Goal: Task Accomplishment & Management: Use online tool/utility

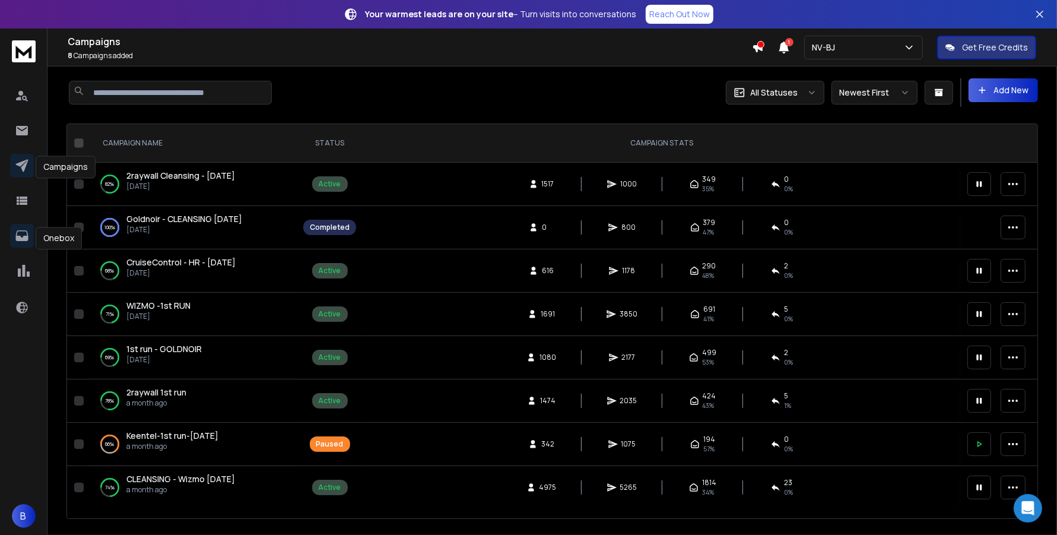
click at [20, 237] on icon at bounding box center [22, 235] width 14 height 14
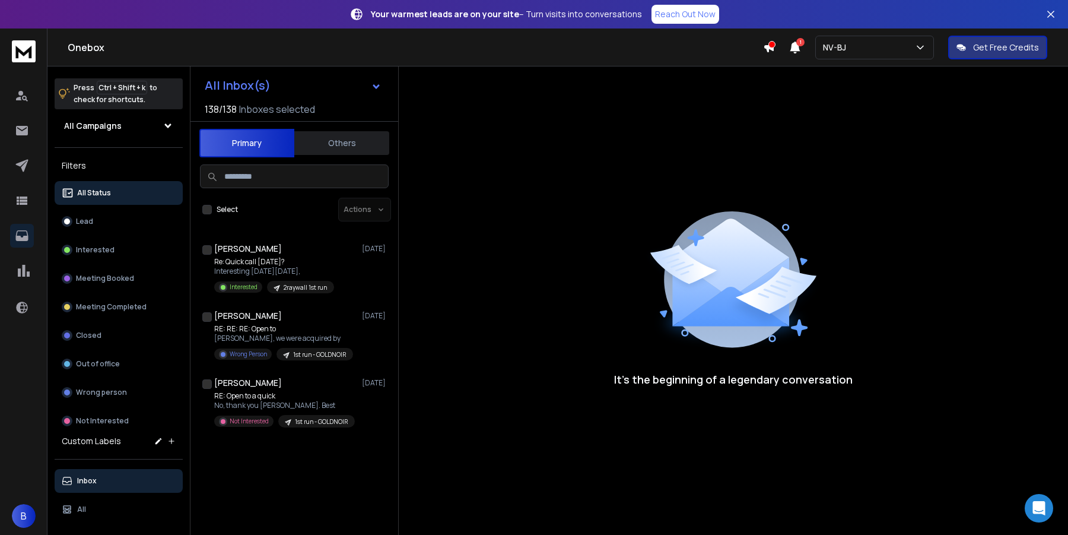
click at [259, 110] on h3 "Inboxes selected" at bounding box center [277, 109] width 76 height 14
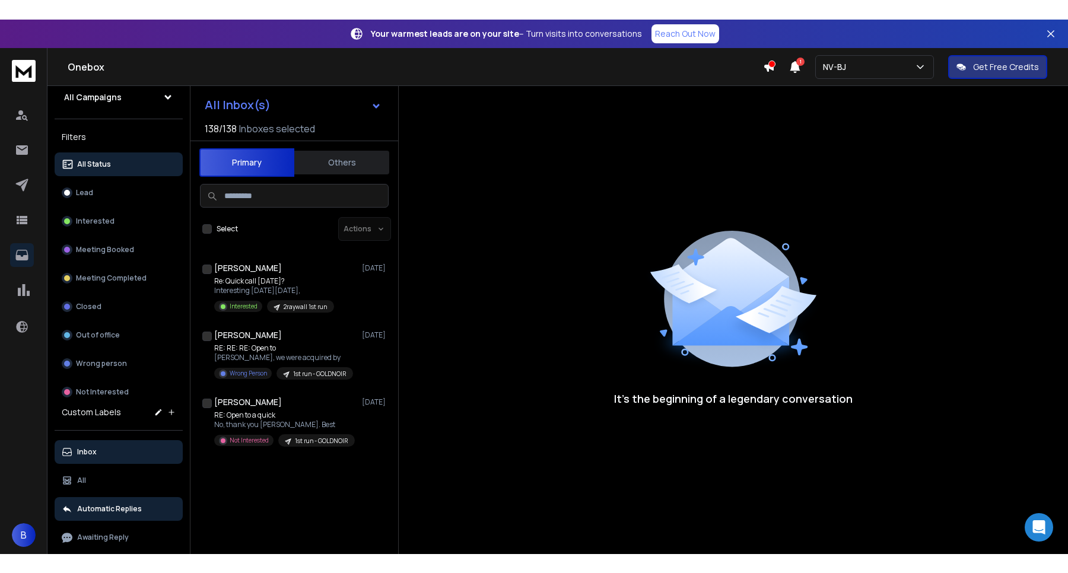
scroll to position [74, 0]
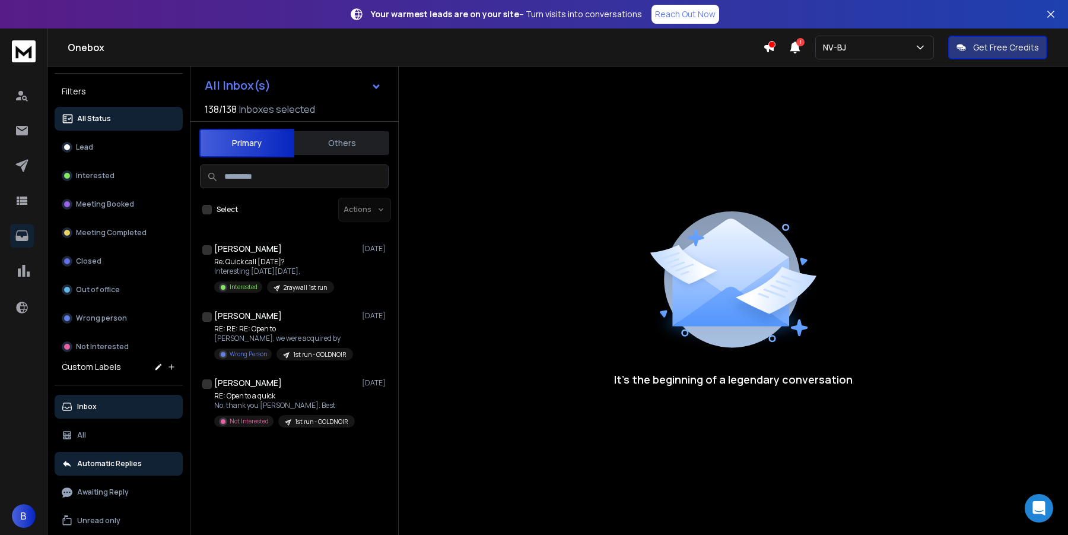
click at [110, 467] on p "Automatic Replies" at bounding box center [109, 463] width 65 height 9
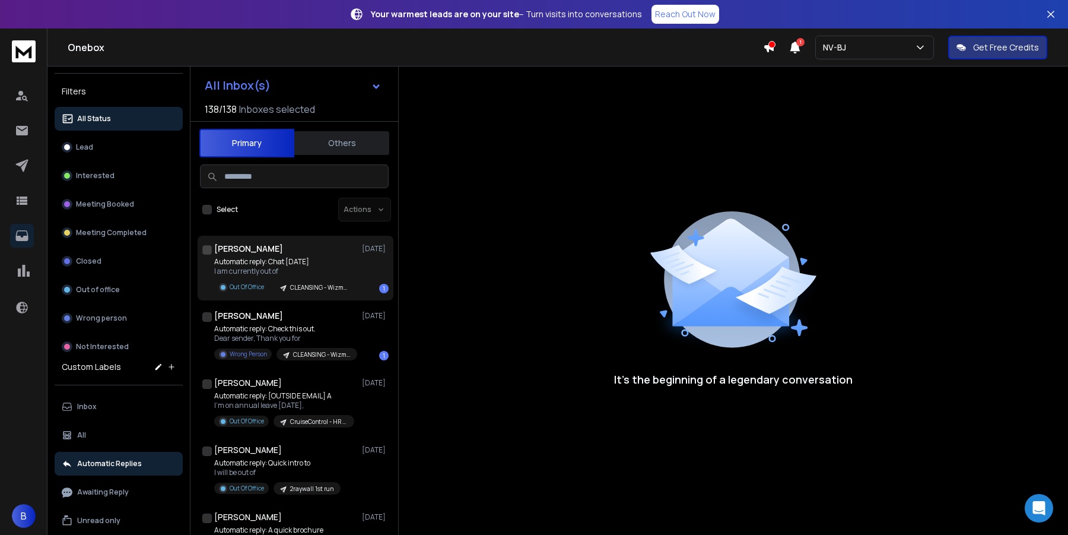
click at [313, 271] on p "I am currently out of" at bounding box center [284, 270] width 140 height 9
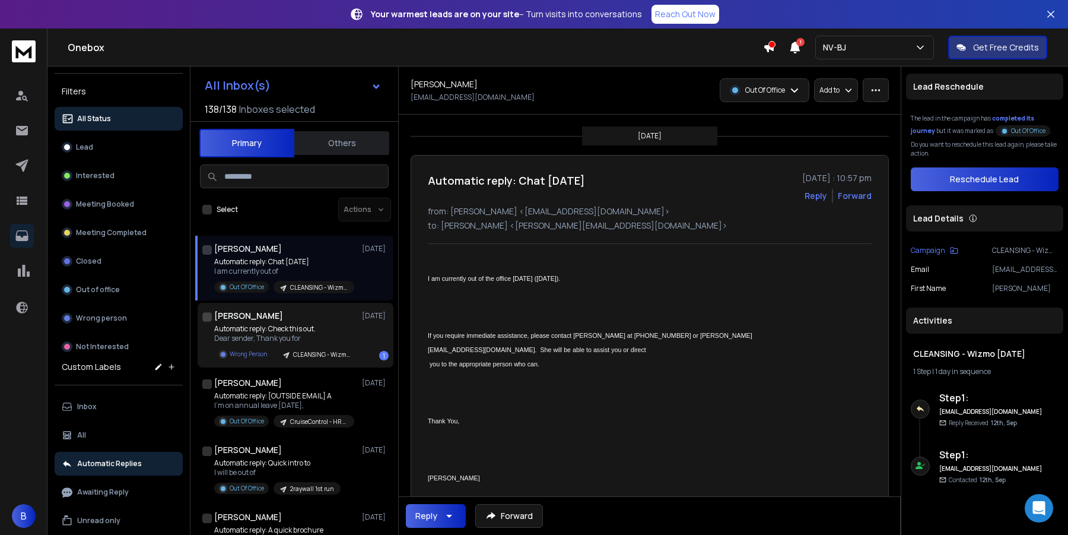
click at [294, 327] on p "Automatic reply: Check this out." at bounding box center [285, 328] width 142 height 9
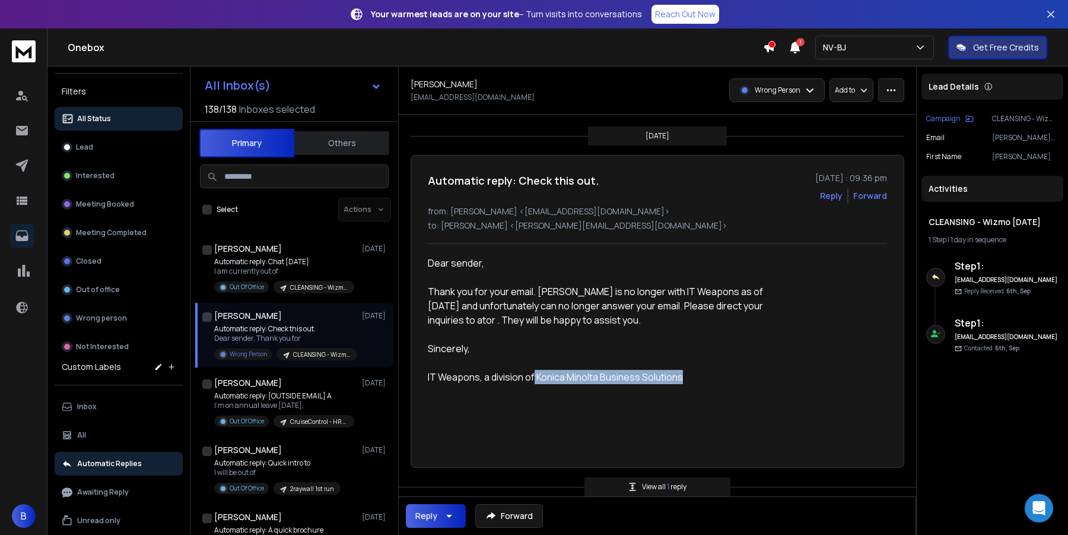
drag, startPoint x: 535, startPoint y: 392, endPoint x: 692, endPoint y: 390, distance: 157.2
click at [692, 384] on p "IT Weapons, a division of Konica Minolta Business Solutions" at bounding box center [601, 377] width 346 height 14
copy p "Konica Minolta Business Solutions"
